Goal: Task Accomplishment & Management: Manage account settings

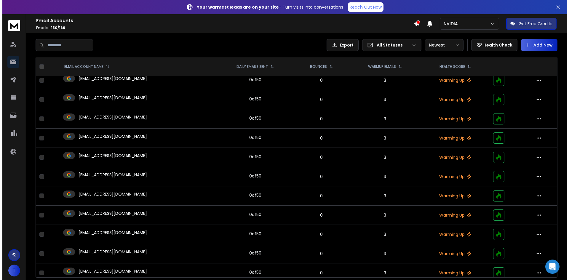
scroll to position [2030, 0]
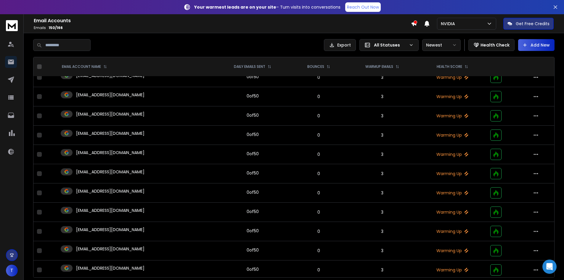
click at [195, 192] on div "recruitment@nvdiatalentsourcingmarketplace.com" at bounding box center [135, 191] width 149 height 7
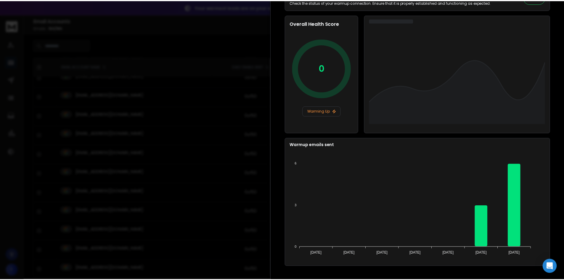
scroll to position [187, 0]
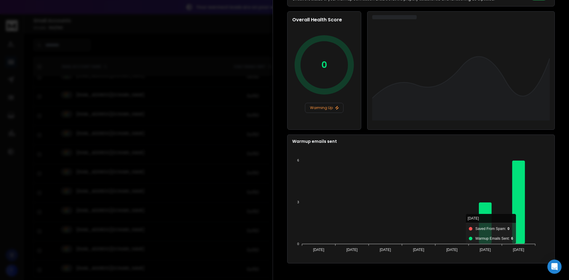
click at [211, 137] on div at bounding box center [284, 140] width 569 height 280
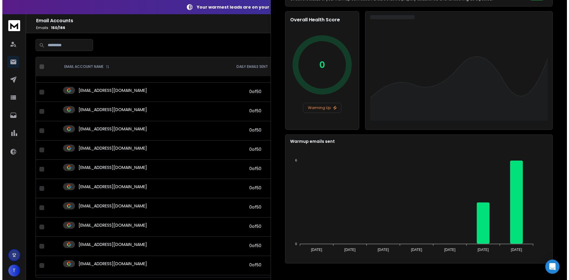
scroll to position [1793, 0]
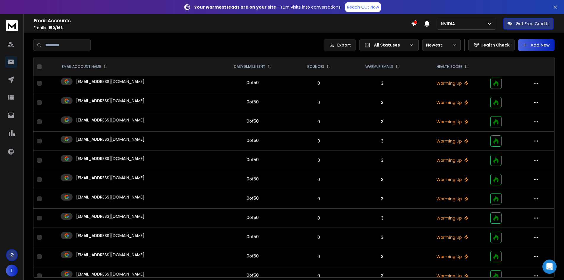
click at [292, 155] on td "0 of 50" at bounding box center [253, 158] width 78 height 15
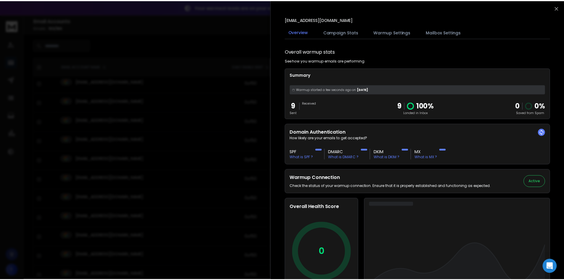
scroll to position [187, 0]
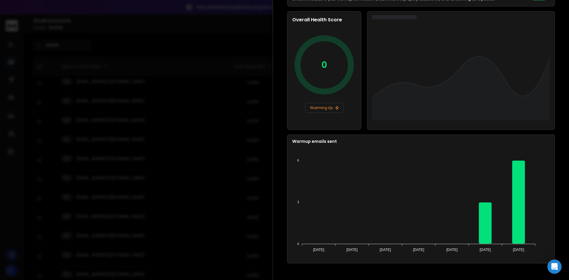
click at [202, 132] on div at bounding box center [284, 140] width 569 height 280
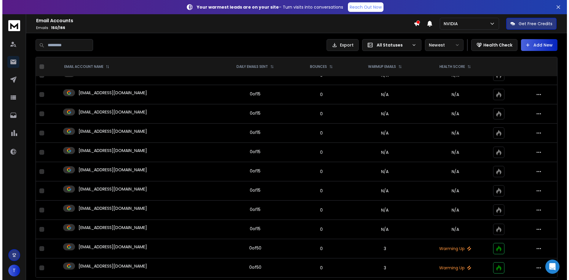
scroll to position [1260, 0]
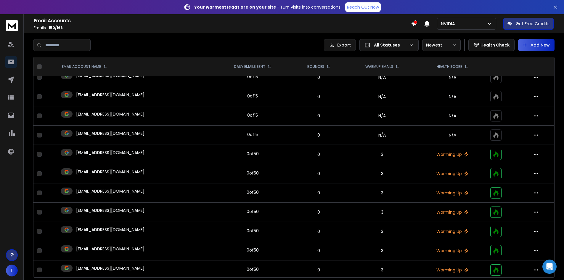
click at [214, 179] on td "[EMAIL_ADDRESS][DOMAIN_NAME]" at bounding box center [135, 173] width 156 height 19
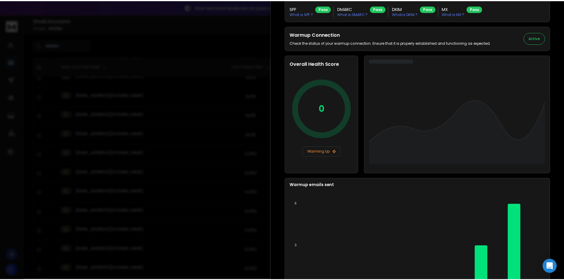
scroll to position [187, 0]
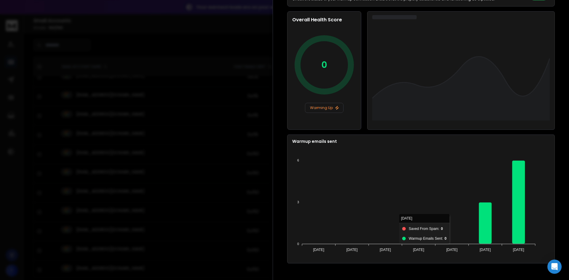
drag, startPoint x: 203, startPoint y: 162, endPoint x: 224, endPoint y: 164, distance: 21.1
click at [204, 162] on div at bounding box center [284, 140] width 569 height 280
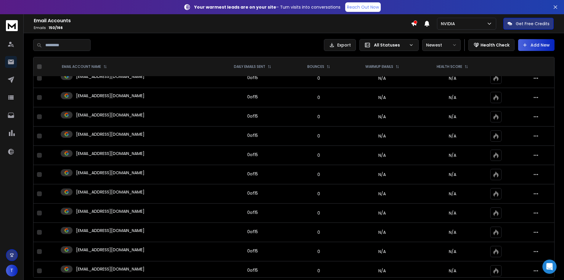
scroll to position [0, 0]
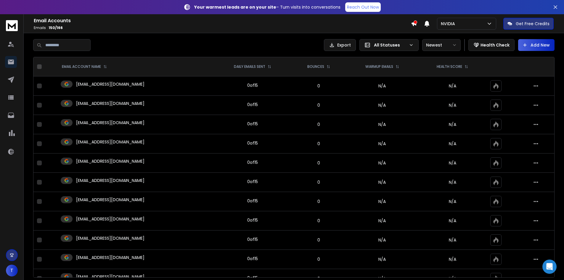
click at [183, 39] on div at bounding box center [176, 45] width 287 height 12
click at [175, 39] on div at bounding box center [176, 45] width 287 height 12
click at [164, 40] on div at bounding box center [176, 45] width 287 height 12
click at [177, 53] on div "Export All Statuses Newest Health Check Add New EMAIL ACCOUNT NAME DAILY EMAILS…" at bounding box center [294, 158] width 522 height 238
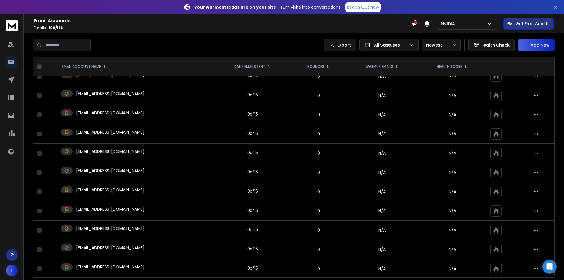
scroll to position [1190, 0]
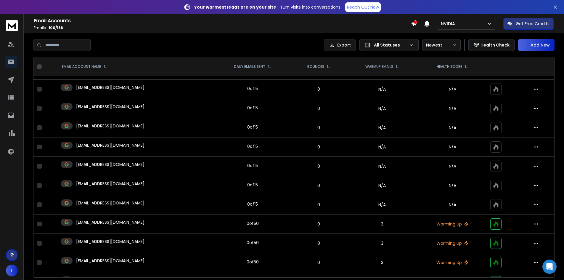
click at [40, 204] on button "button" at bounding box center [39, 204] width 5 height 5
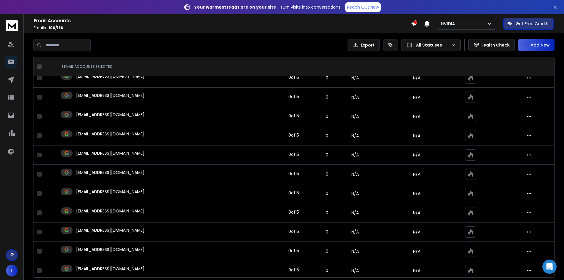
scroll to position [0, 0]
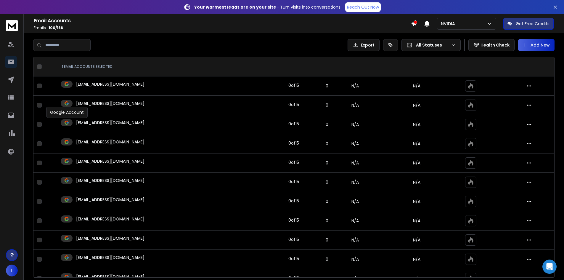
type button "on"
click at [41, 85] on button "button" at bounding box center [39, 86] width 5 height 5
type button "on"
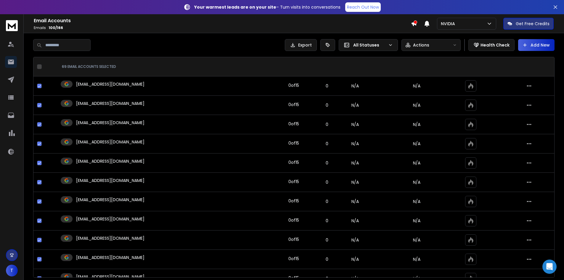
click at [143, 46] on div at bounding box center [157, 45] width 248 height 12
